Goal: Navigation & Orientation: Find specific page/section

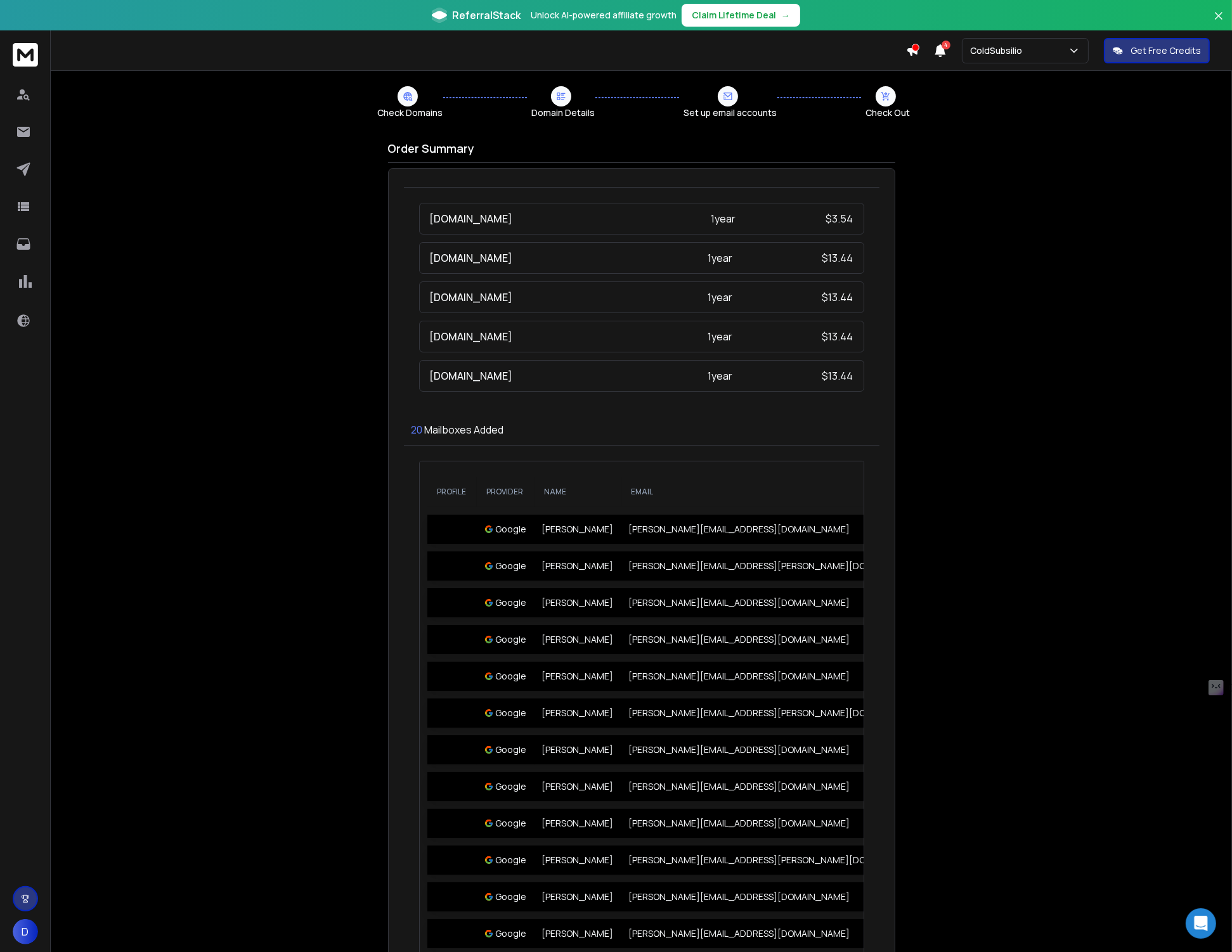
scroll to position [26, 0]
click at [945, 527] on p "[DOMAIN_NAME]" at bounding box center [977, 531] width 66 height 10
drag, startPoint x: 712, startPoint y: 523, endPoint x: 827, endPoint y: 521, distance: 115.0
click at [827, 521] on tr "Google Denny Basham [EMAIL_ADDRESS][DOMAIN_NAME] [DOMAIN_NAME] $ 4" at bounding box center [747, 532] width 639 height 29
drag, startPoint x: 442, startPoint y: 528, endPoint x: 461, endPoint y: 526, distance: 19.1
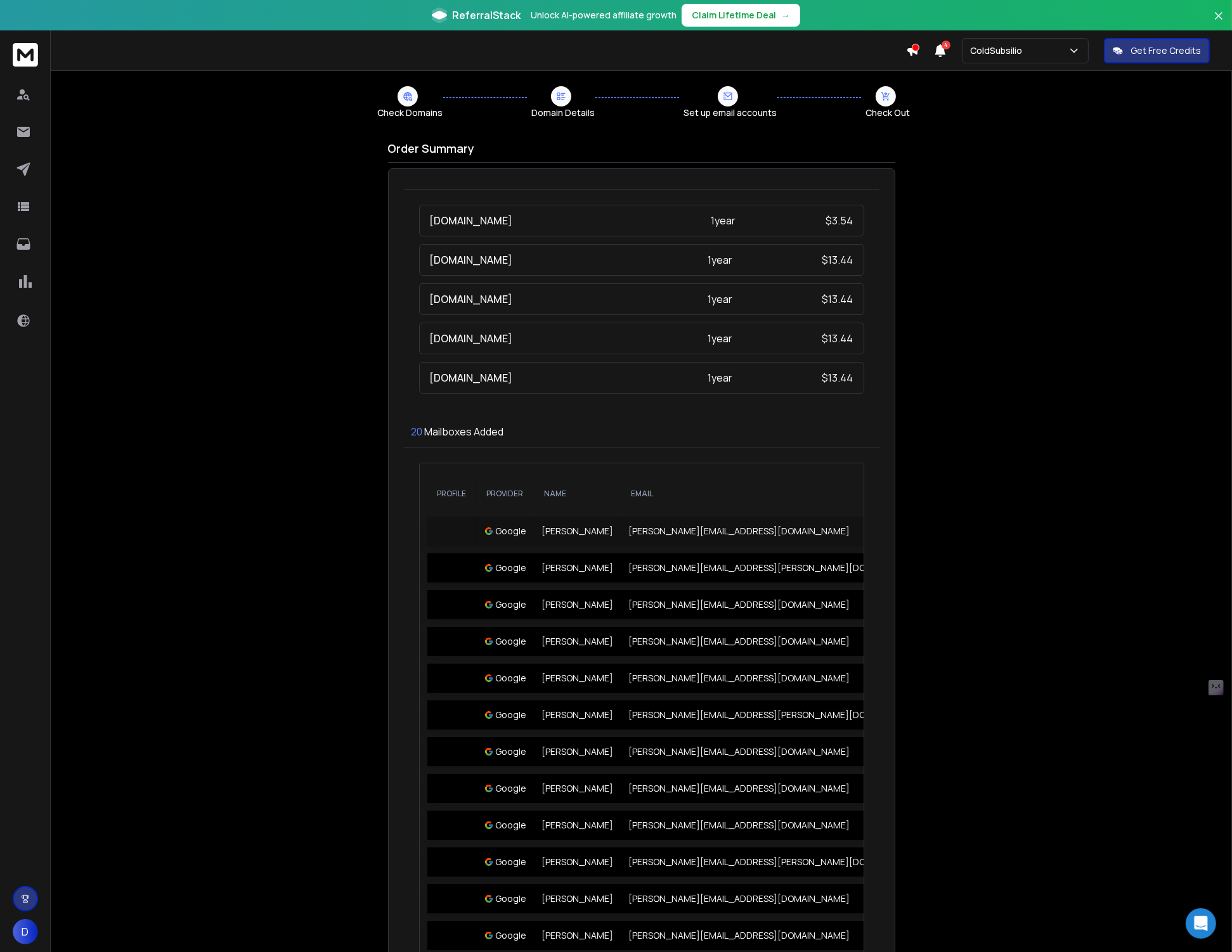
click at [455, 526] on td at bounding box center [452, 532] width 50 height 29
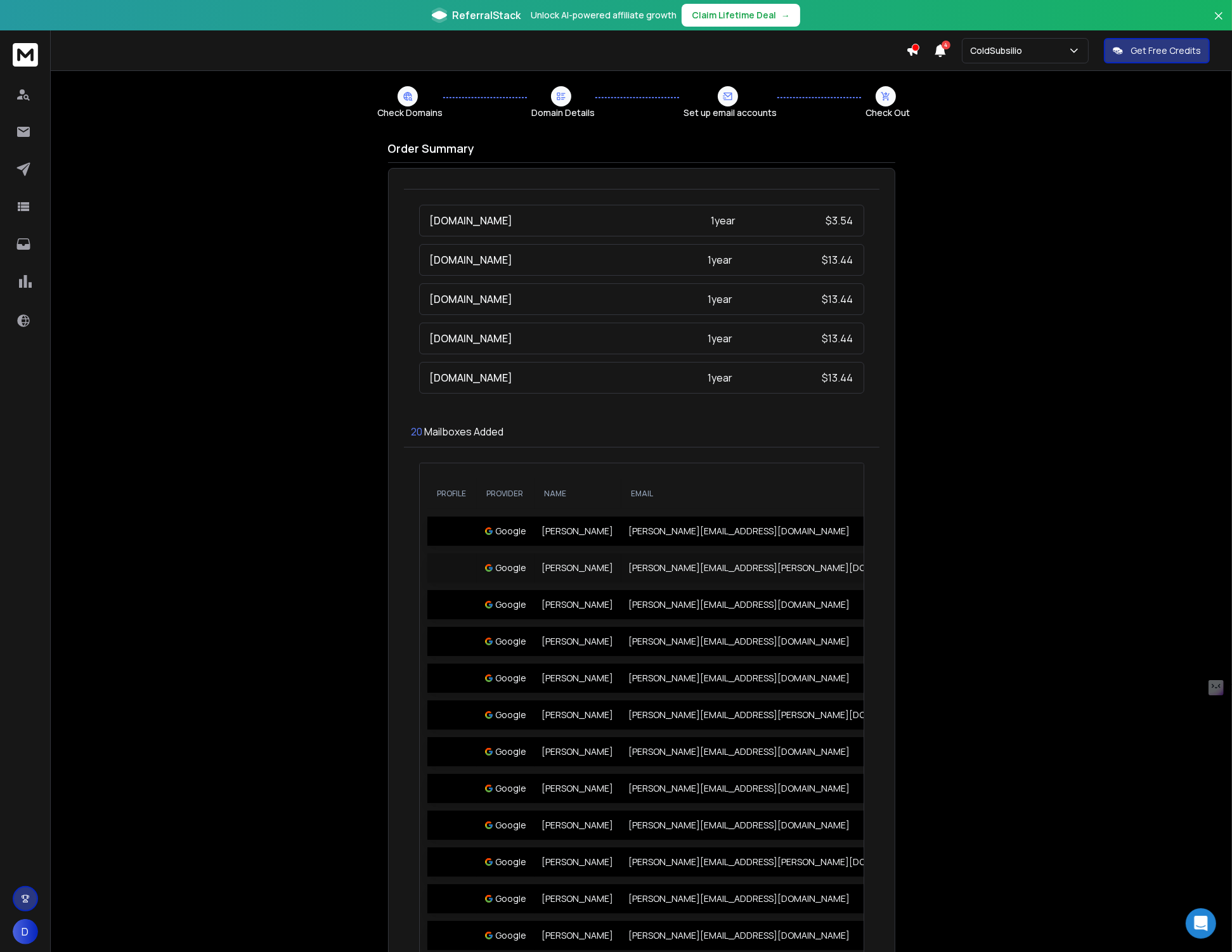
click at [635, 568] on td "[PERSON_NAME][EMAIL_ADDRESS][PERSON_NAME][DOMAIN_NAME]" at bounding box center [776, 568] width 308 height 29
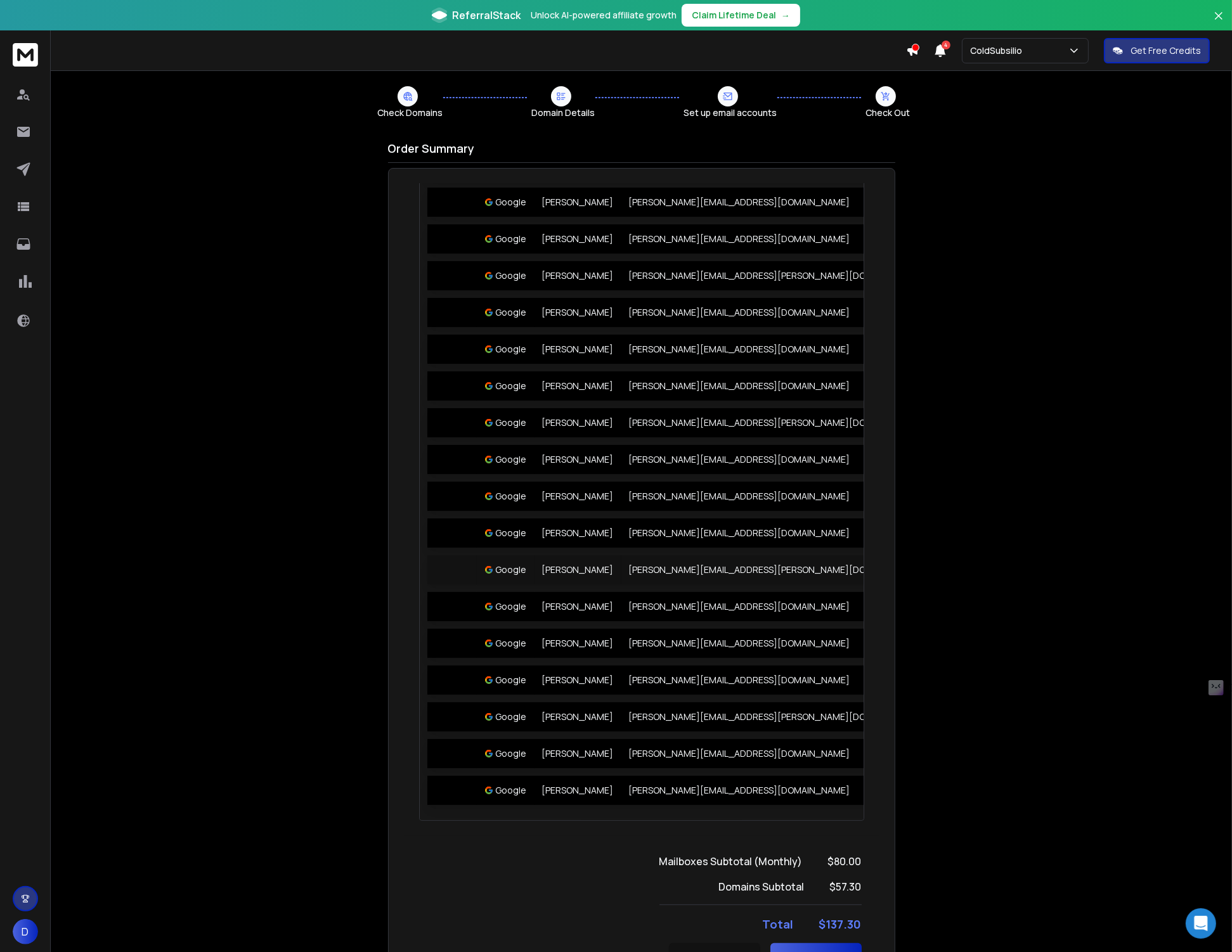
scroll to position [57, 0]
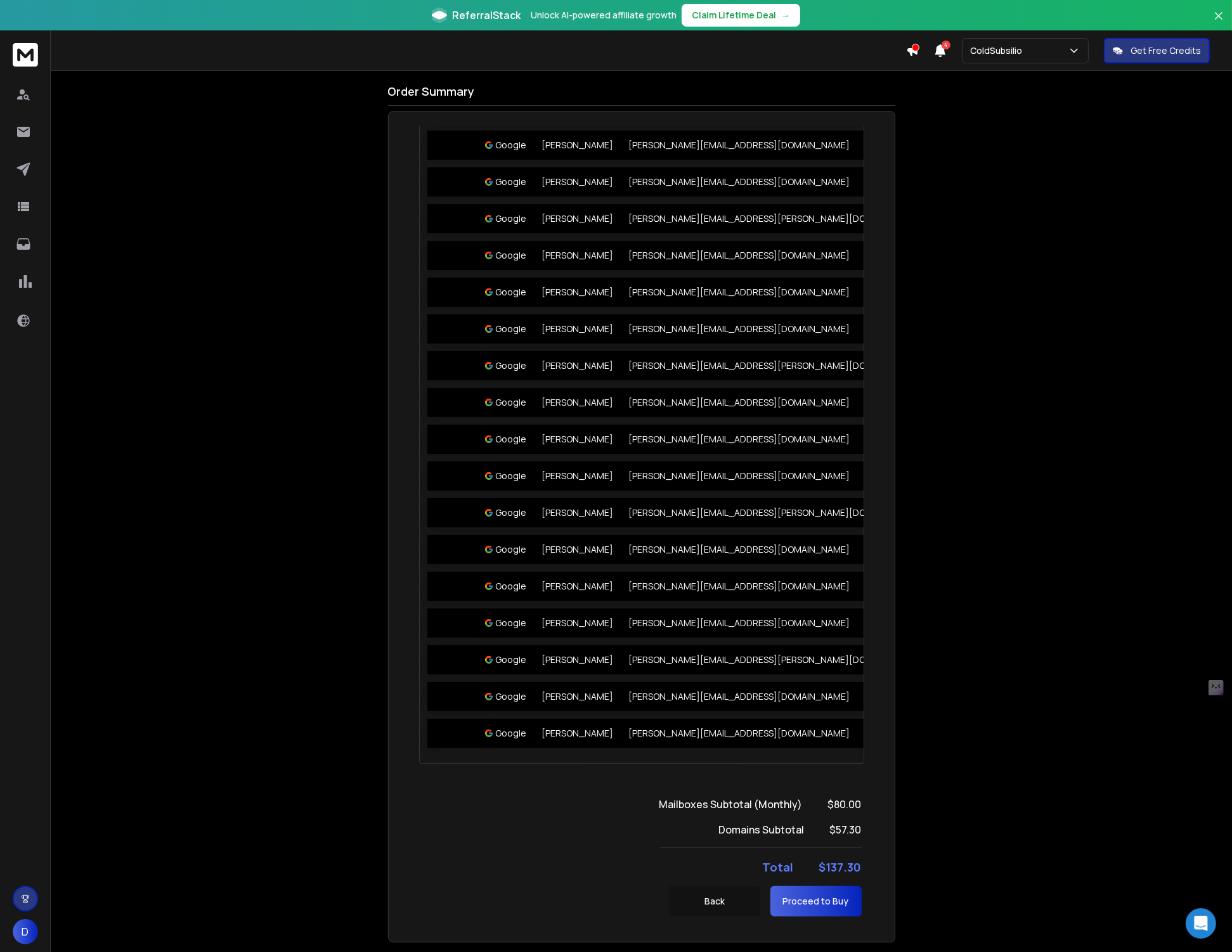
click at [707, 905] on button "Back" at bounding box center [715, 902] width 91 height 30
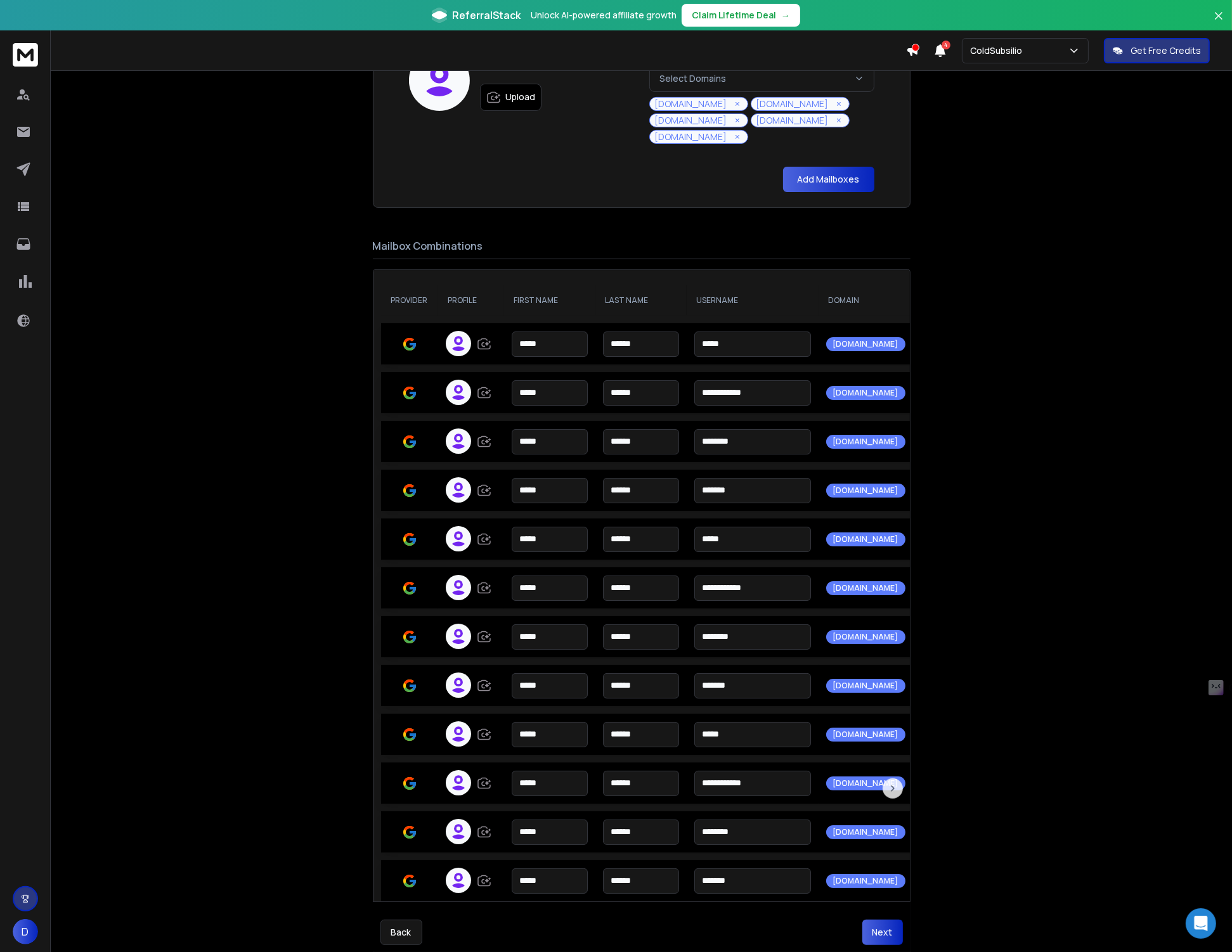
scroll to position [438, 0]
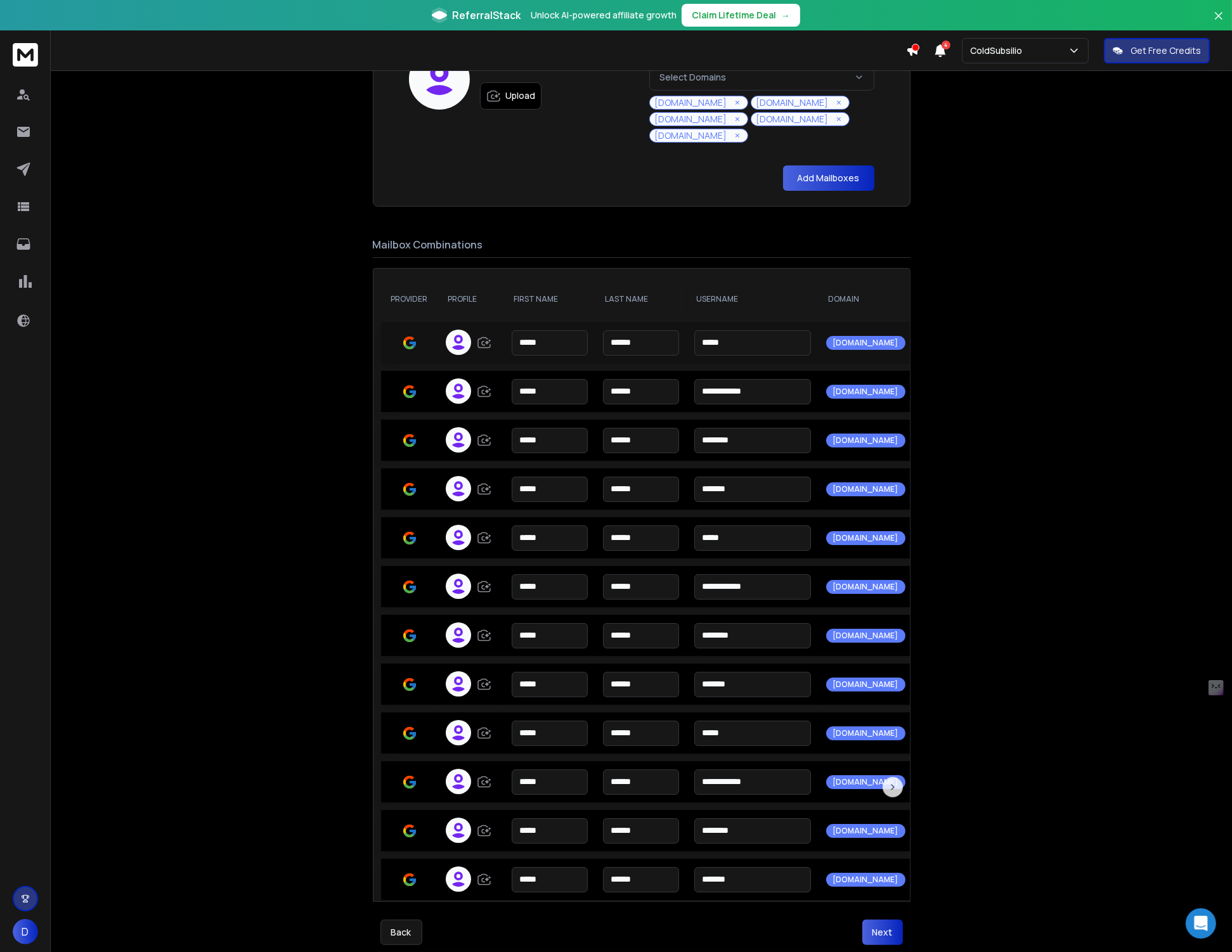
click at [863, 339] on div "[DOMAIN_NAME]" at bounding box center [866, 343] width 79 height 14
click at [863, 338] on div "[DOMAIN_NAME]" at bounding box center [866, 343] width 79 height 14
click at [864, 338] on div "[DOMAIN_NAME]" at bounding box center [866, 343] width 79 height 14
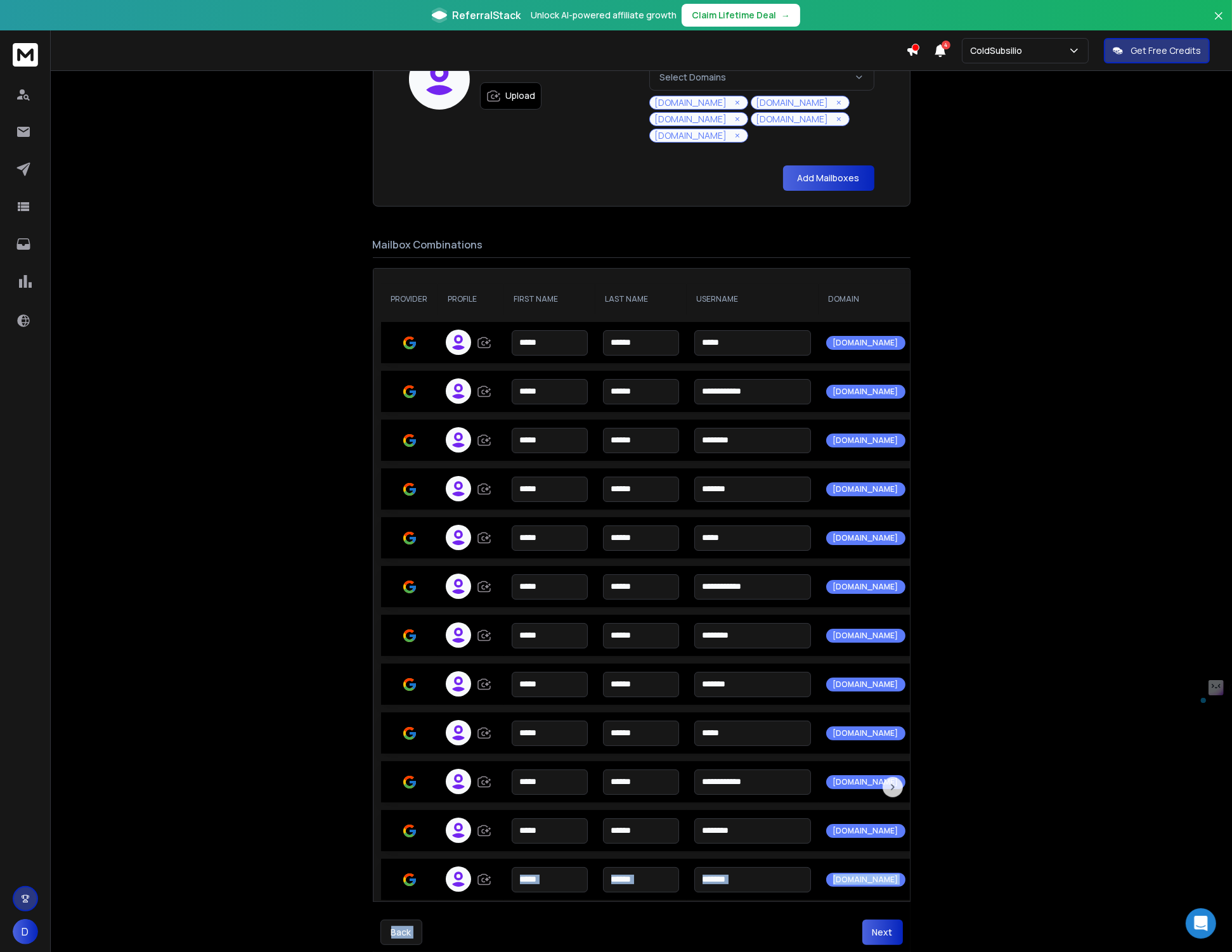
drag, startPoint x: 587, startPoint y: 901, endPoint x: 735, endPoint y: 906, distance: 148.1
click at [733, 906] on div "**********" at bounding box center [642, 630] width 538 height 1692
click at [760, 906] on div "Back Next" at bounding box center [642, 926] width 538 height 50
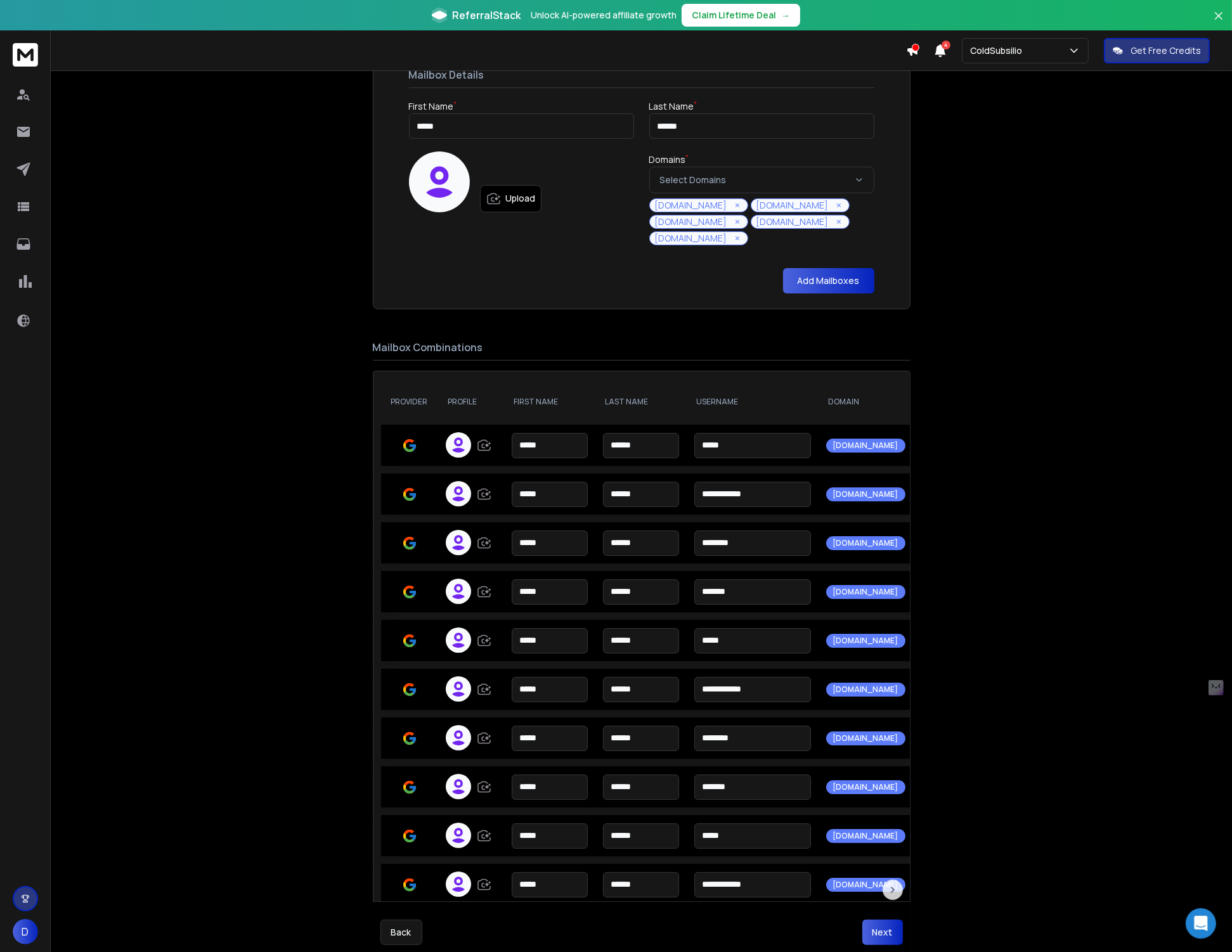
scroll to position [0, 0]
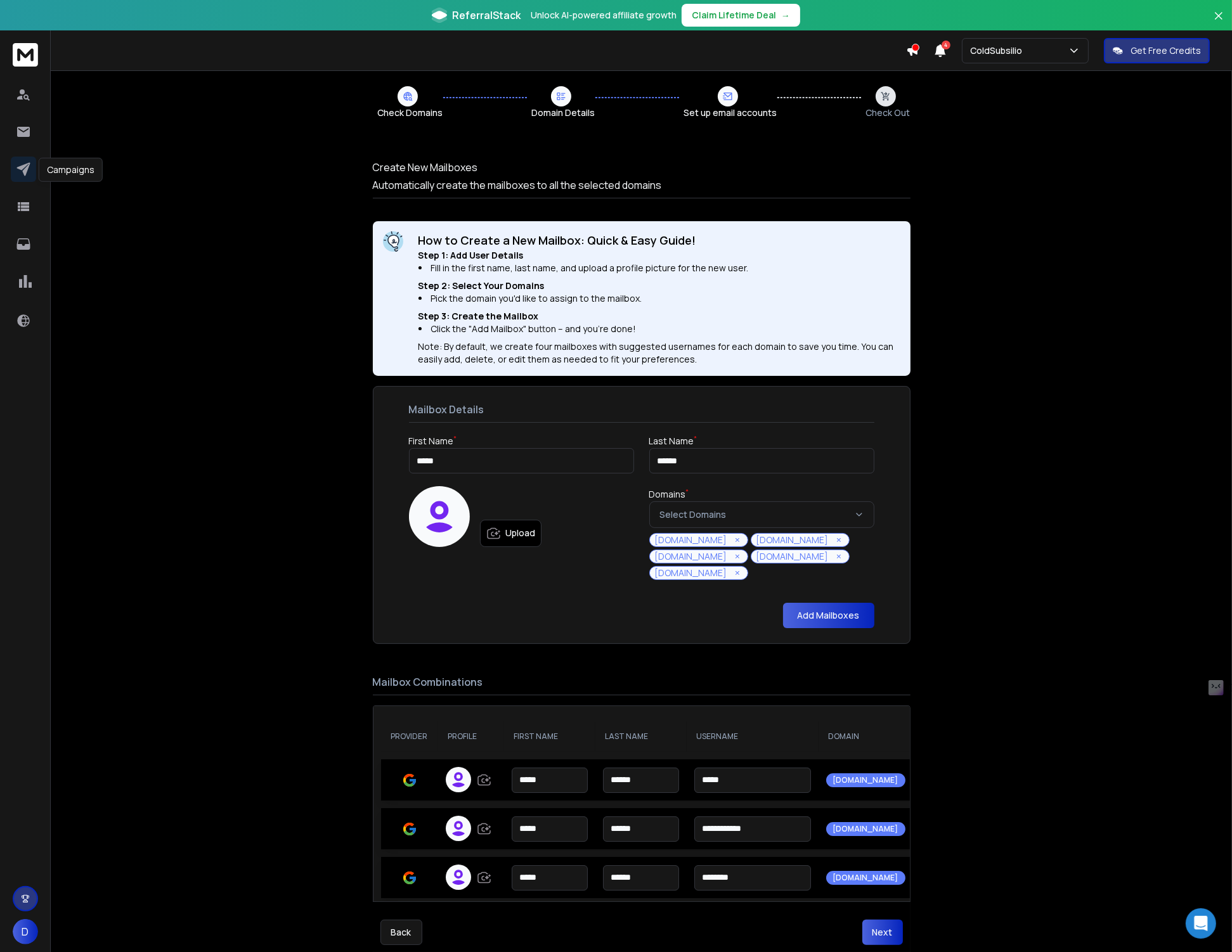
click at [18, 173] on icon at bounding box center [23, 169] width 15 height 15
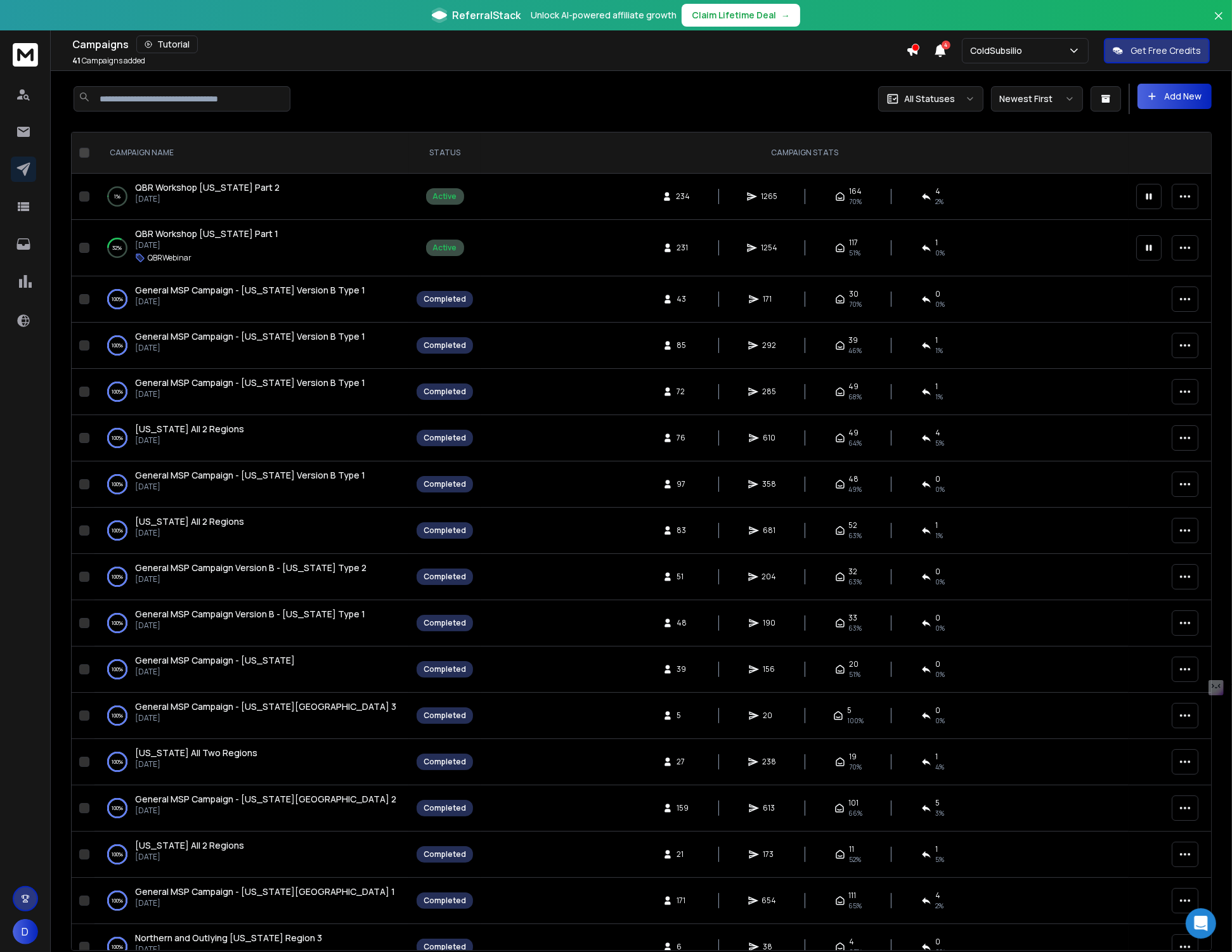
click at [194, 188] on span "QBR Workshop [US_STATE] Part 2" at bounding box center [207, 187] width 144 height 12
